Goal: Task Accomplishment & Management: Manage account settings

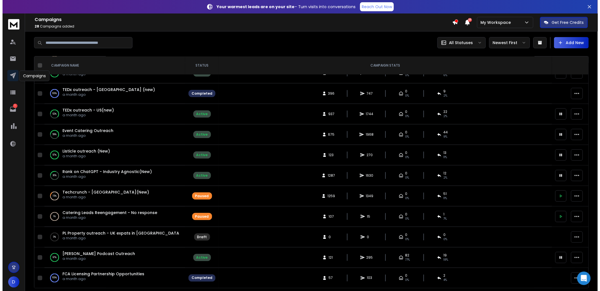
scroll to position [250, 0]
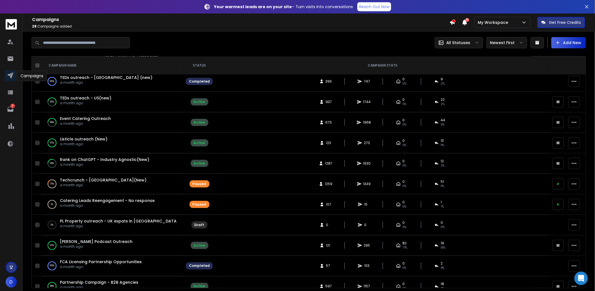
click at [71, 46] on input at bounding box center [81, 42] width 98 height 11
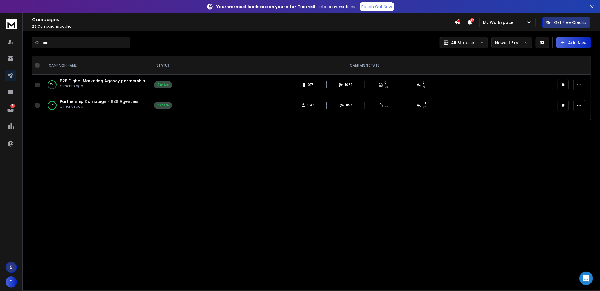
type input "***"
click at [125, 83] on span "B2B Digital Marketing Agency partnership" at bounding box center [102, 81] width 85 height 6
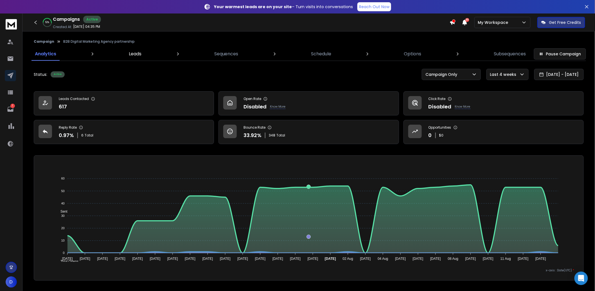
click at [140, 55] on p "Leads" at bounding box center [135, 54] width 13 height 7
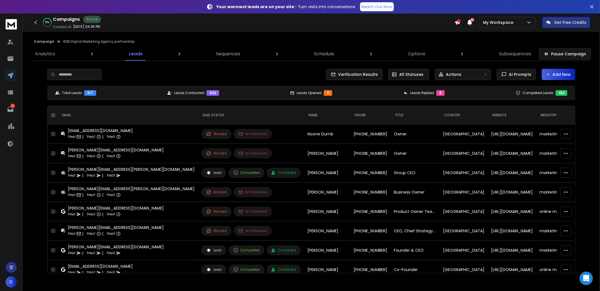
click at [86, 71] on input at bounding box center [74, 74] width 55 height 11
paste input "**********"
type input "**********"
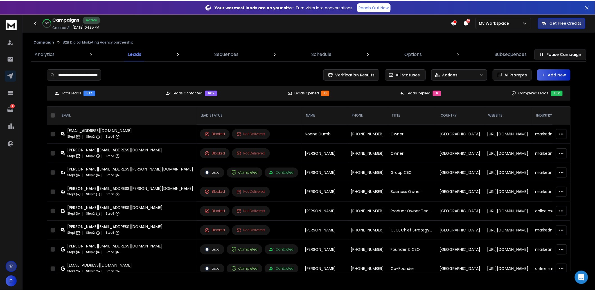
scroll to position [0, 23]
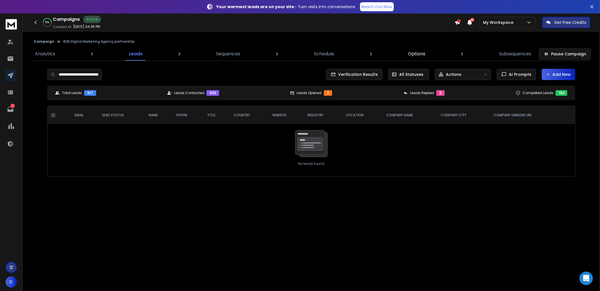
click at [421, 56] on p "Options" at bounding box center [416, 54] width 17 height 7
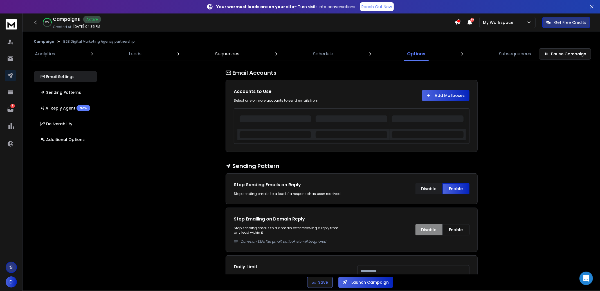
click at [239, 51] on p "Sequences" at bounding box center [227, 54] width 24 height 7
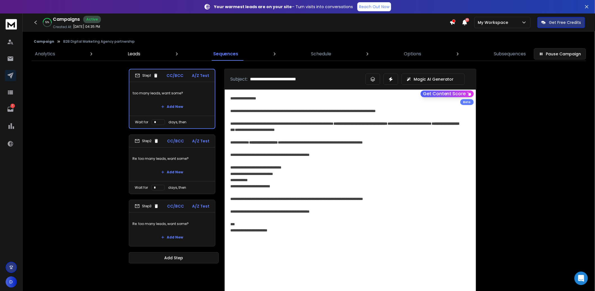
click at [134, 55] on p "Leads" at bounding box center [134, 54] width 13 height 7
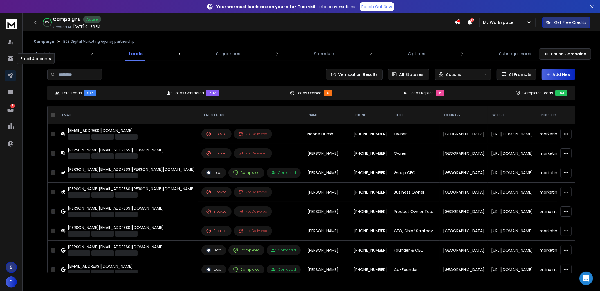
click at [49, 54] on div "Email Accounts" at bounding box center [36, 58] width 38 height 11
click at [50, 54] on div "Email Accounts" at bounding box center [36, 58] width 38 height 11
click at [52, 53] on div "Email Accounts" at bounding box center [36, 58] width 38 height 11
click at [46, 56] on p "Analytics" at bounding box center [45, 54] width 20 height 7
